Goal: Information Seeking & Learning: Check status

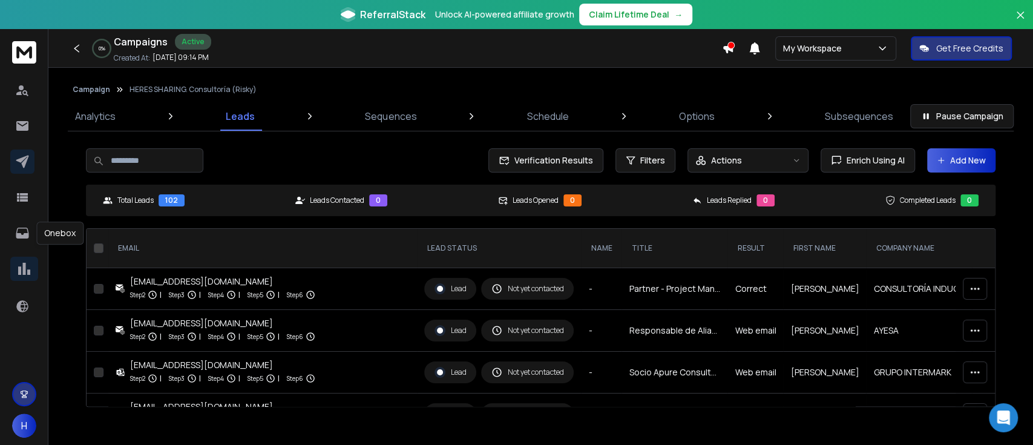
click at [26, 277] on icon at bounding box center [24, 269] width 18 height 18
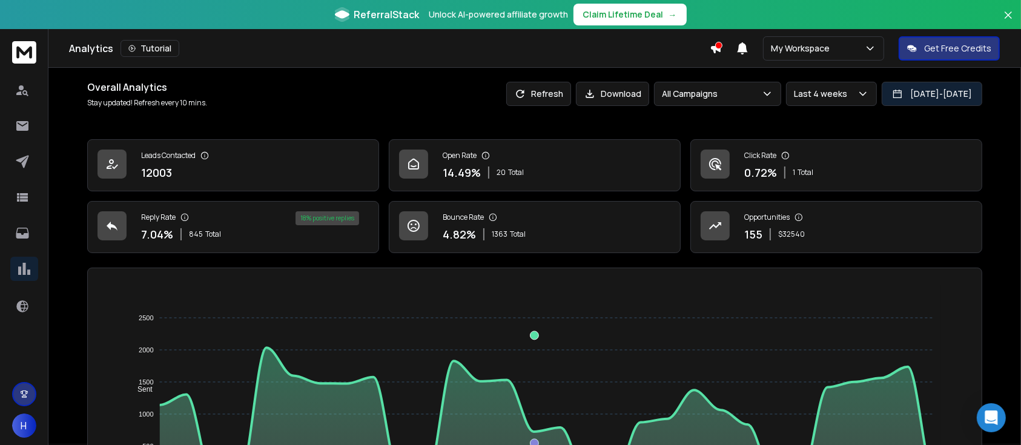
click at [925, 99] on button "11 Sep 2025 - 10 Oct 2025" at bounding box center [931, 94] width 100 height 24
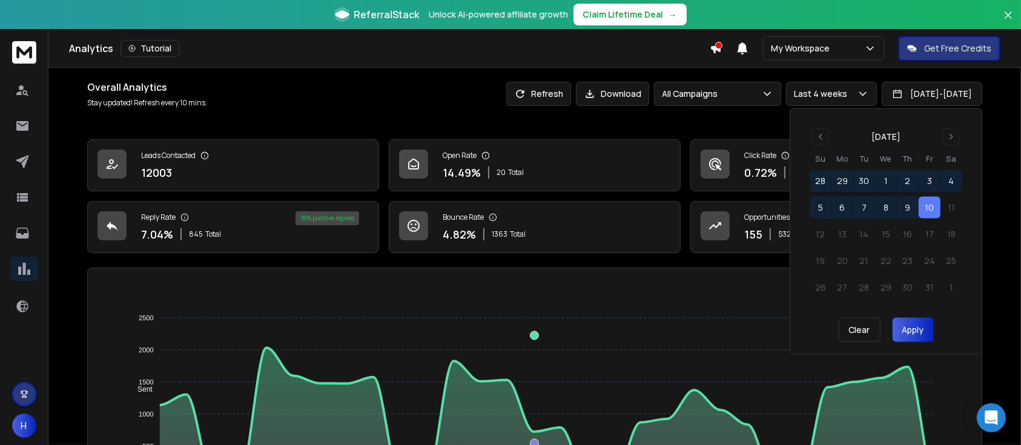
click at [932, 211] on button "10" at bounding box center [929, 208] width 22 height 22
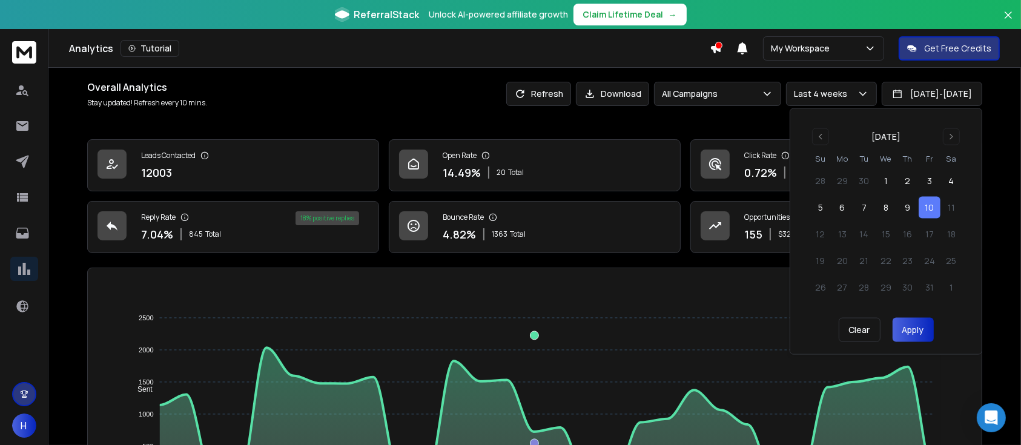
click at [932, 211] on button "10" at bounding box center [929, 208] width 22 height 22
click at [909, 325] on button "Apply" at bounding box center [912, 330] width 41 height 24
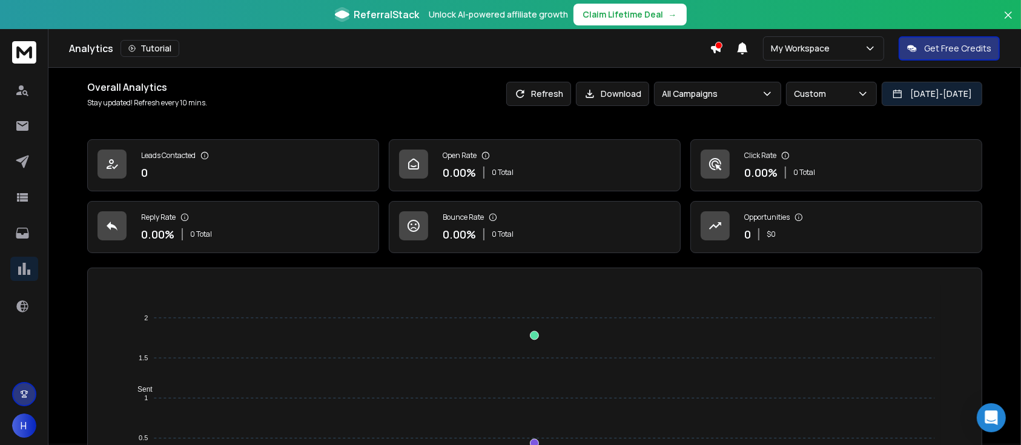
click at [890, 91] on button "10 Oct 2025 - 10 Oct 2025" at bounding box center [931, 94] width 100 height 24
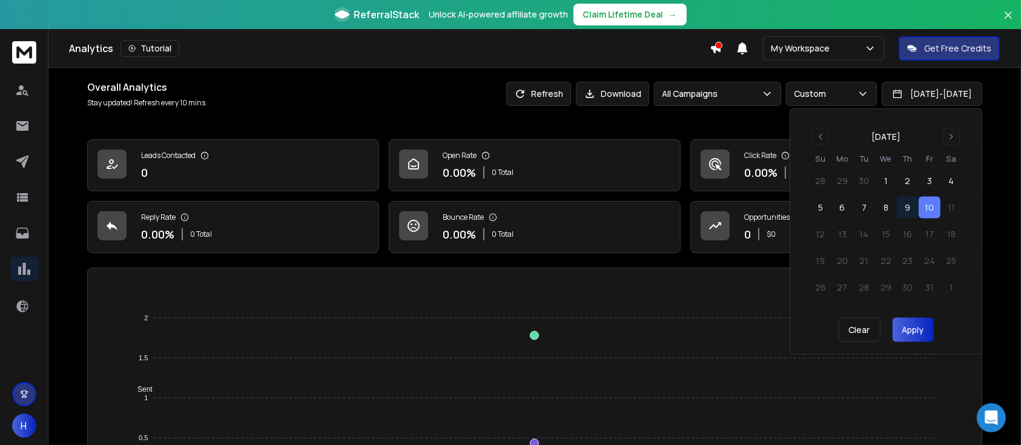
click at [906, 211] on button "9" at bounding box center [908, 208] width 22 height 22
click at [906, 201] on button "9" at bounding box center [908, 208] width 22 height 22
click at [903, 332] on button "Apply" at bounding box center [912, 330] width 41 height 24
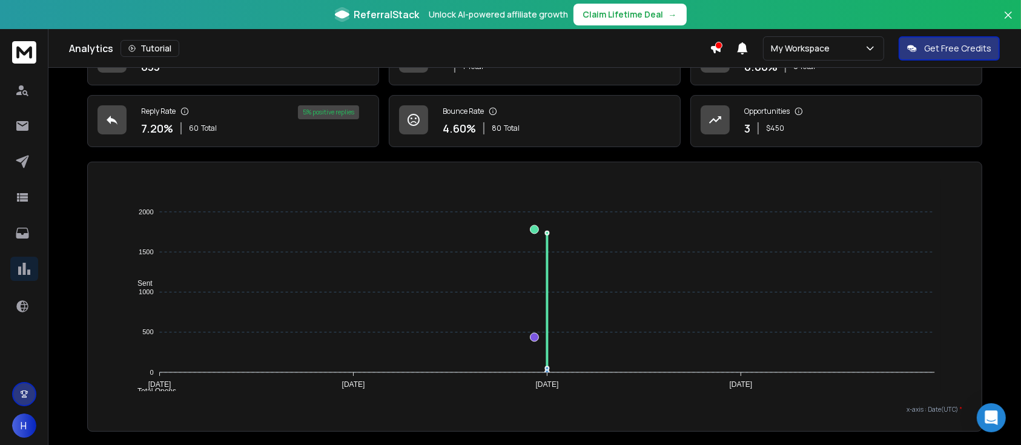
scroll to position [161, 0]
